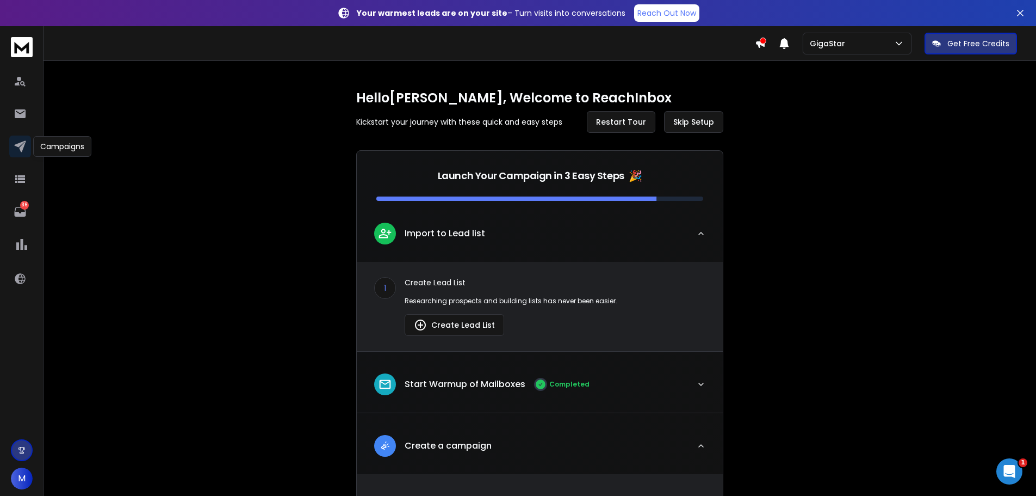
click at [18, 147] on icon at bounding box center [19, 145] width 11 height 11
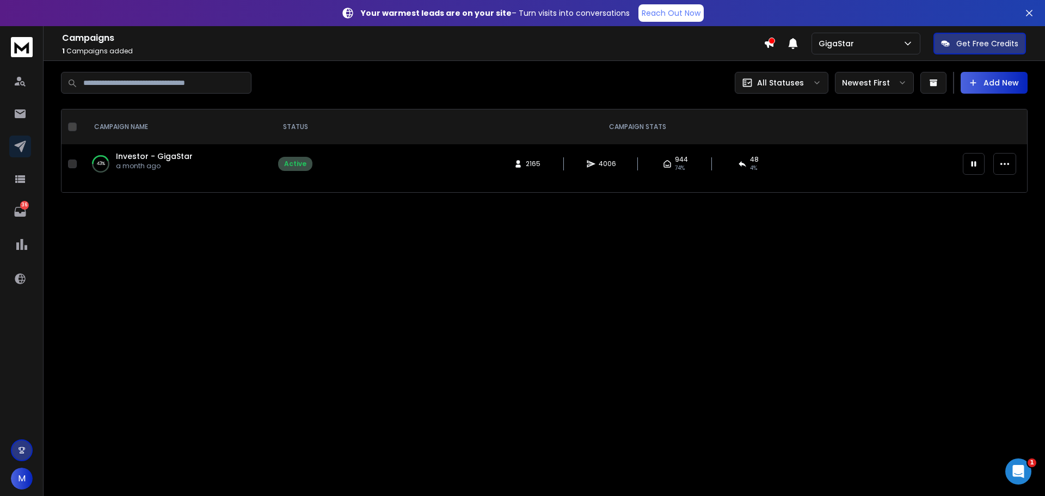
click at [172, 170] on div "Investor - GigaStar a month ago" at bounding box center [154, 164] width 77 height 26
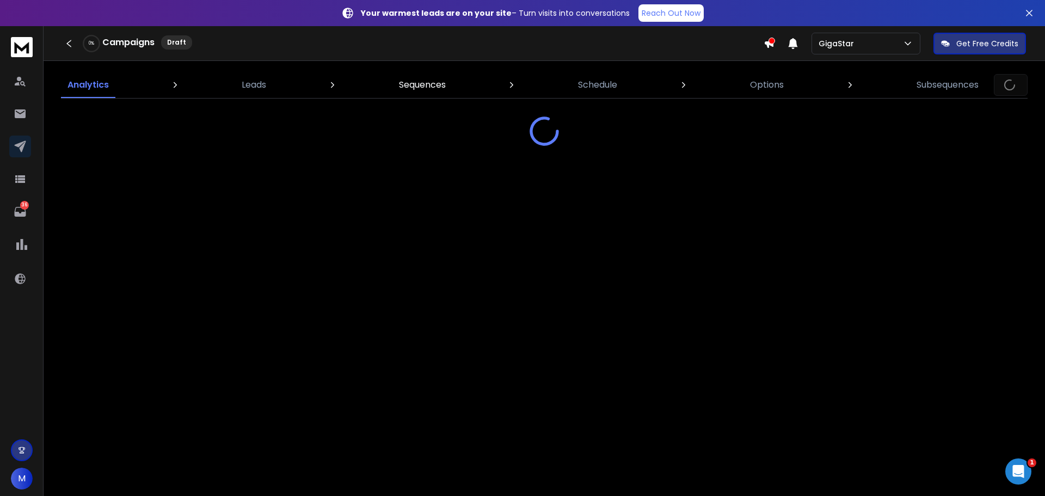
click at [424, 87] on p "Sequences" at bounding box center [422, 84] width 47 height 13
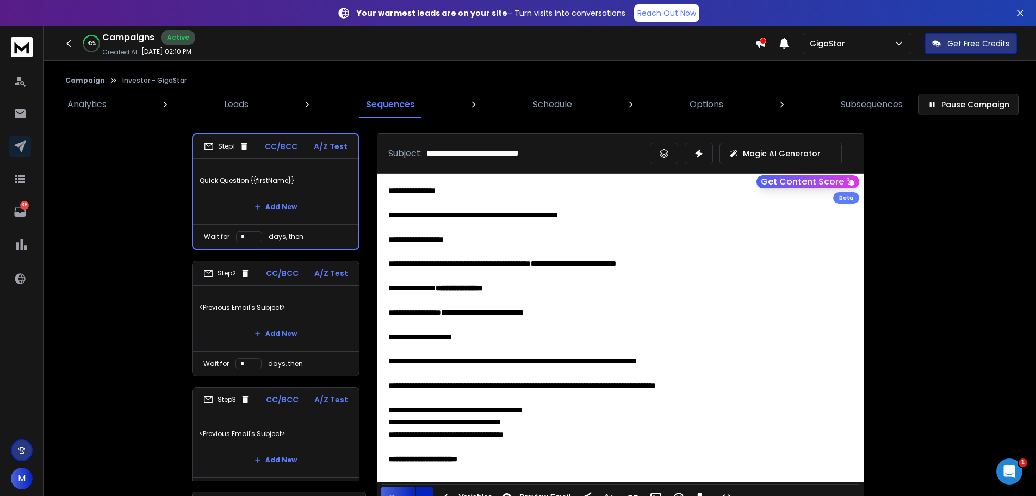
click at [325, 201] on div "Add New" at bounding box center [276, 207] width 152 height 22
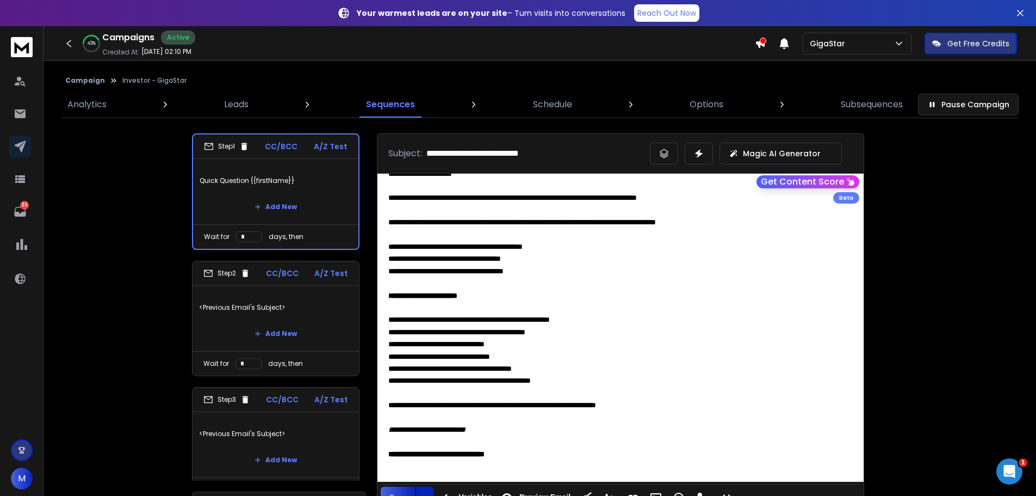
scroll to position [212, 0]
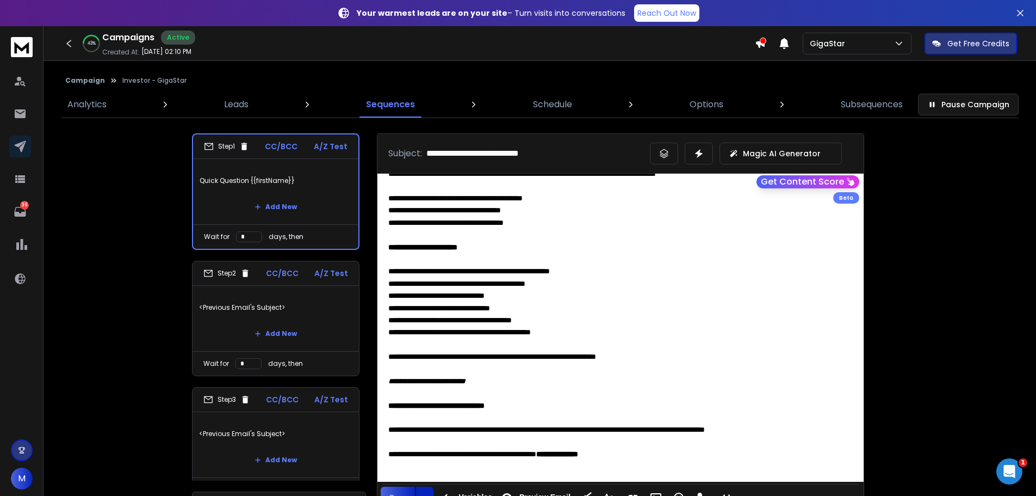
click at [344, 317] on p "<Previous Email's Subject>" at bounding box center [275, 307] width 153 height 30
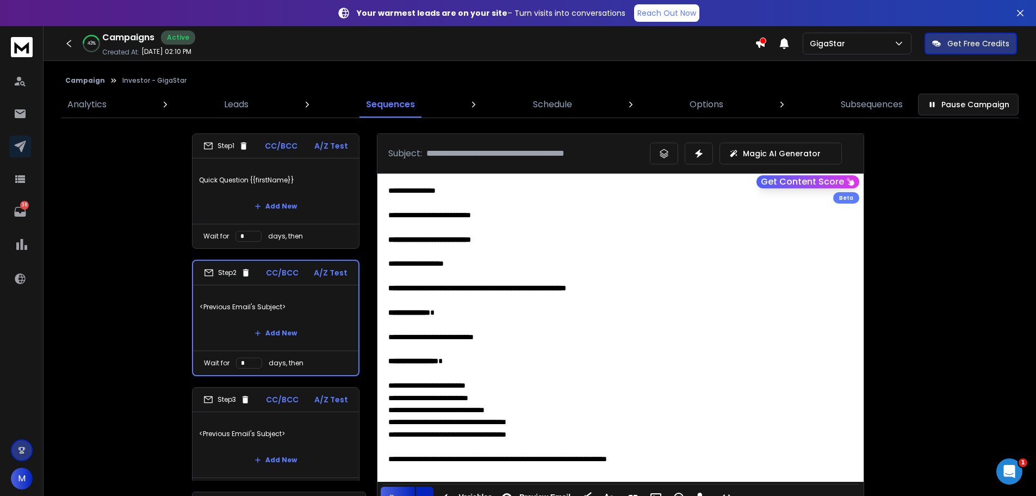
scroll to position [124, 0]
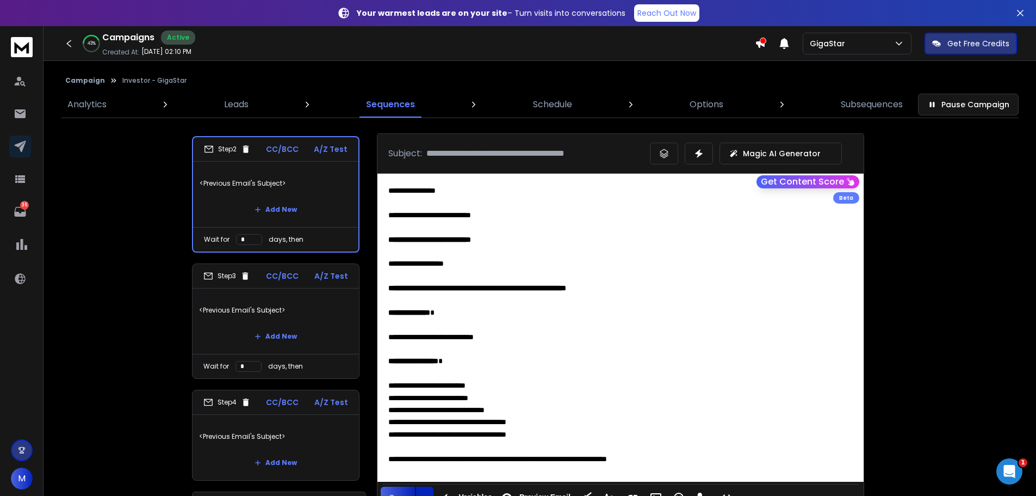
click at [338, 322] on p "<Previous Email's Subject>" at bounding box center [275, 310] width 153 height 30
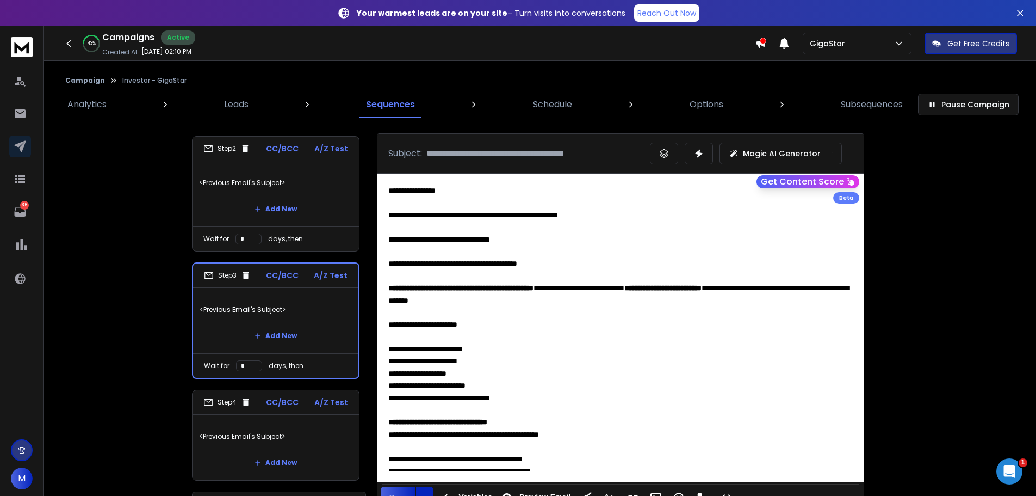
scroll to position [33, 0]
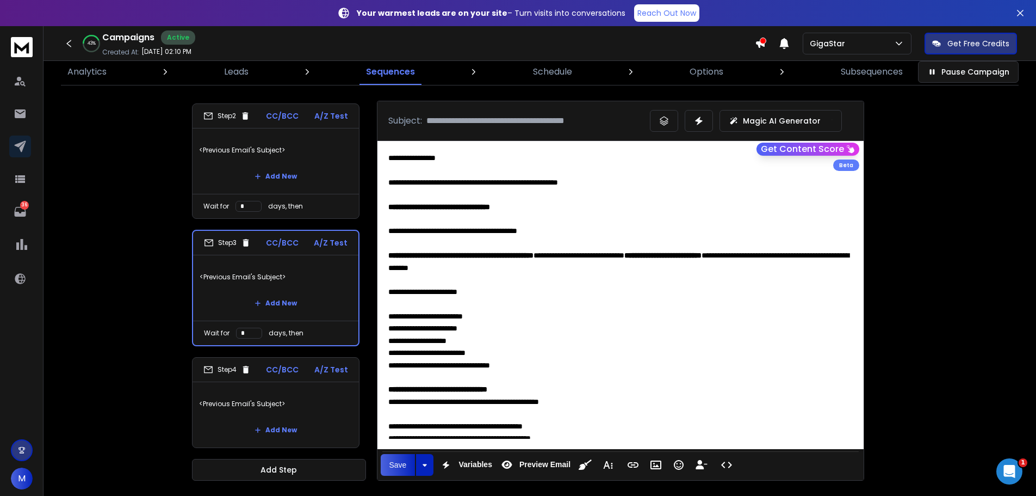
click at [320, 403] on p "<Previous Email's Subject>" at bounding box center [275, 403] width 153 height 30
